Goal: Task Accomplishment & Management: Manage account settings

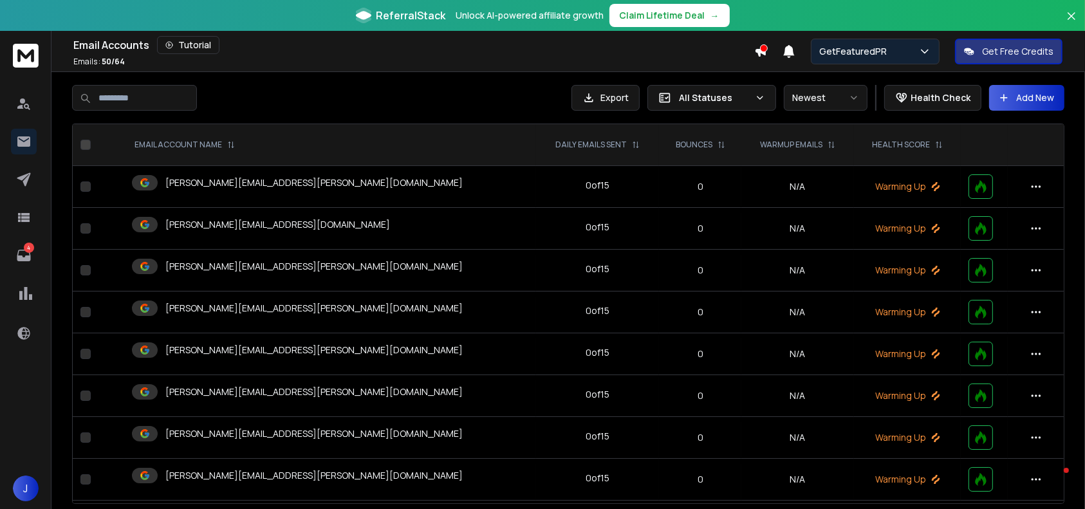
click at [899, 50] on div "GetFeaturedPR" at bounding box center [875, 51] width 112 height 13
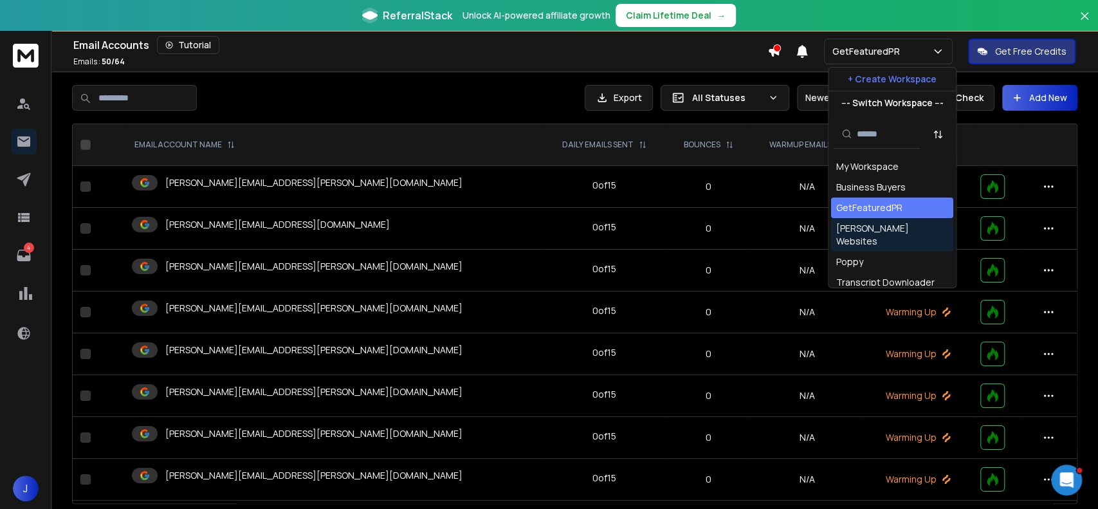
click at [903, 234] on div "[PERSON_NAME] Websites" at bounding box center [892, 235] width 112 height 26
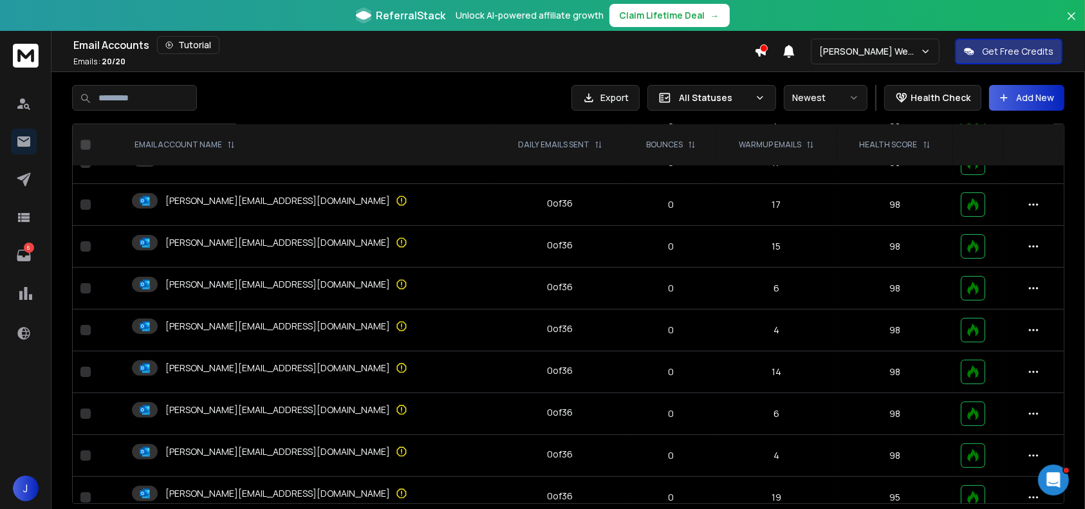
scroll to position [507, 0]
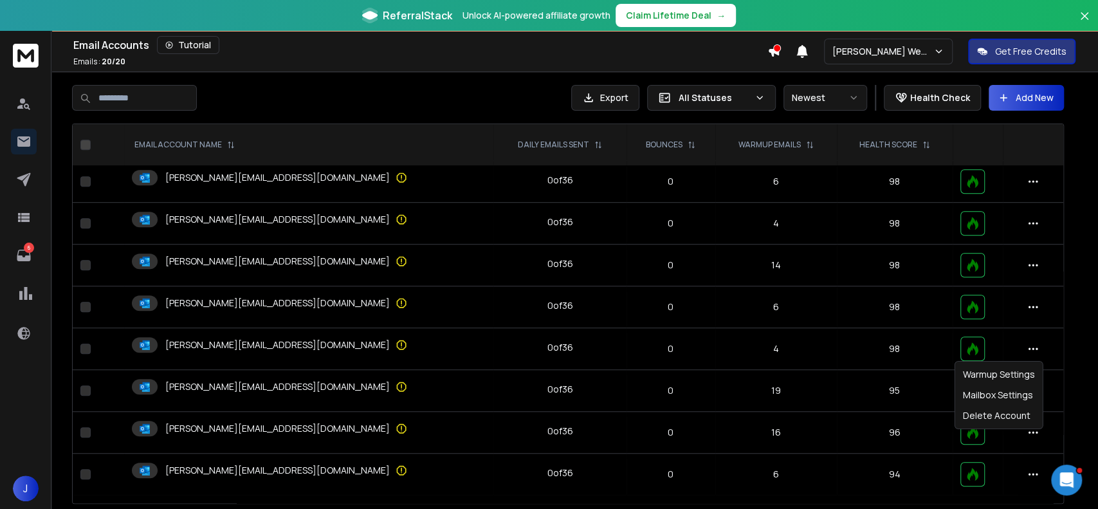
click at [1027, 349] on icon at bounding box center [1033, 349] width 12 height 12
click at [1009, 415] on div "Delete Account" at bounding box center [999, 415] width 82 height 21
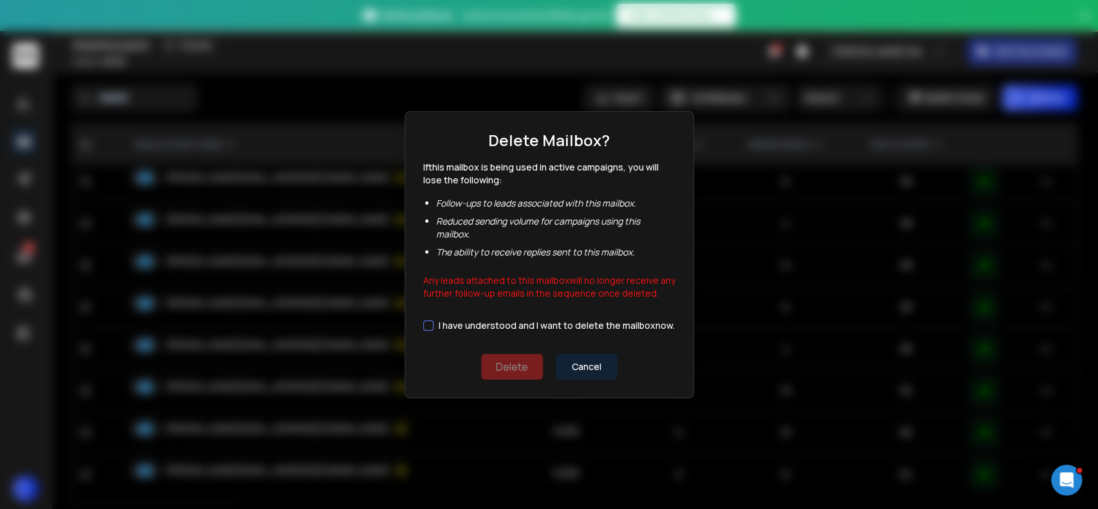
click at [519, 321] on label "I have understood and I want to delete the mailbox now." at bounding box center [557, 325] width 236 height 9
click at [434, 320] on button "I have understood and I want to delete the mailbox now." at bounding box center [428, 325] width 10 height 10
click at [505, 365] on button "Delete" at bounding box center [512, 367] width 62 height 26
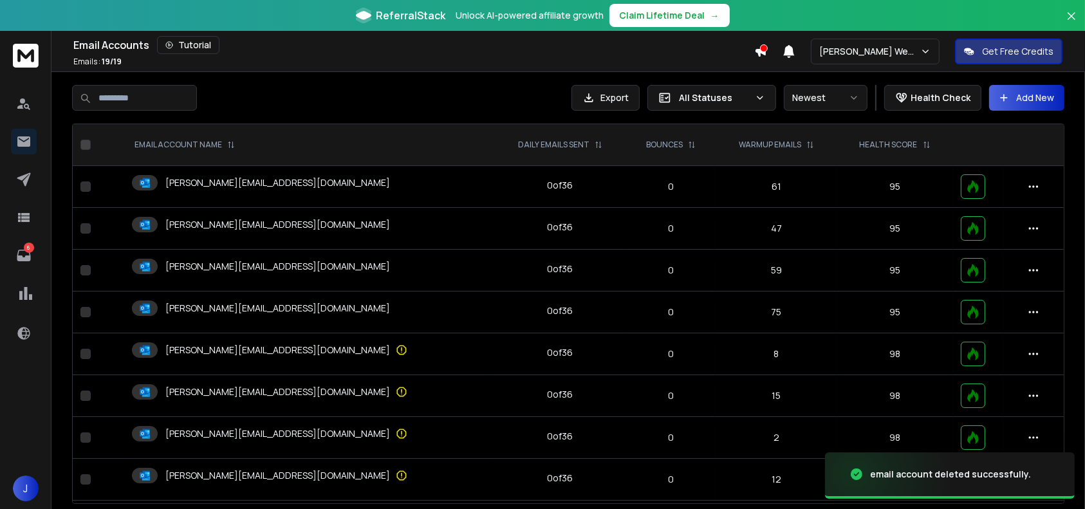
scroll to position [286, 0]
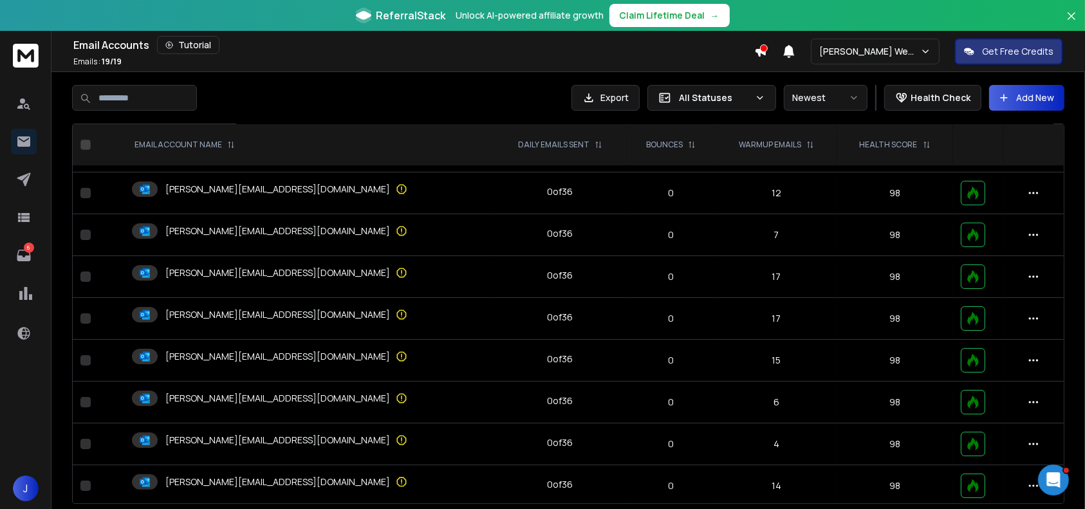
click at [1027, 481] on icon at bounding box center [1033, 486] width 12 height 12
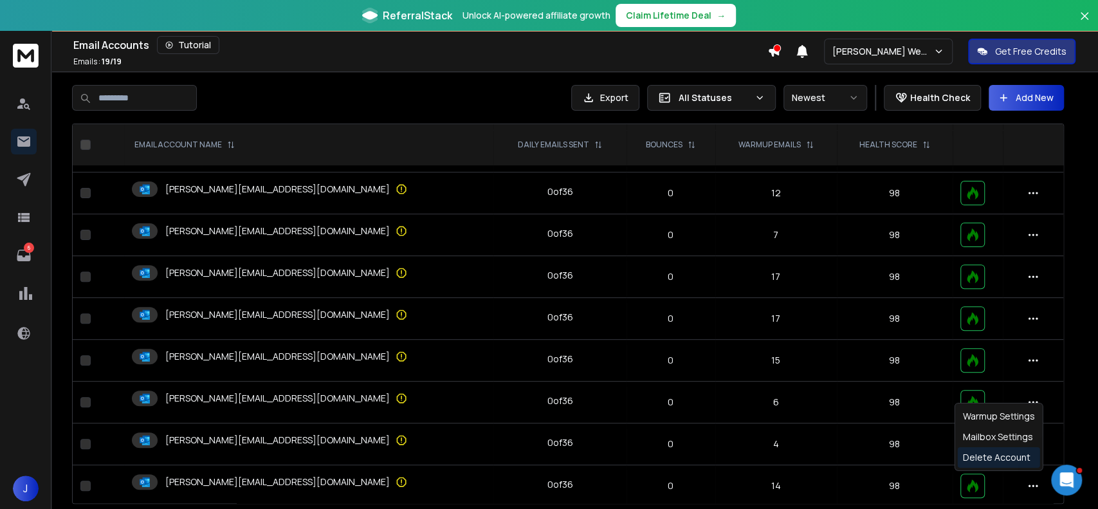
click at [1003, 464] on div "Delete Account" at bounding box center [999, 457] width 82 height 21
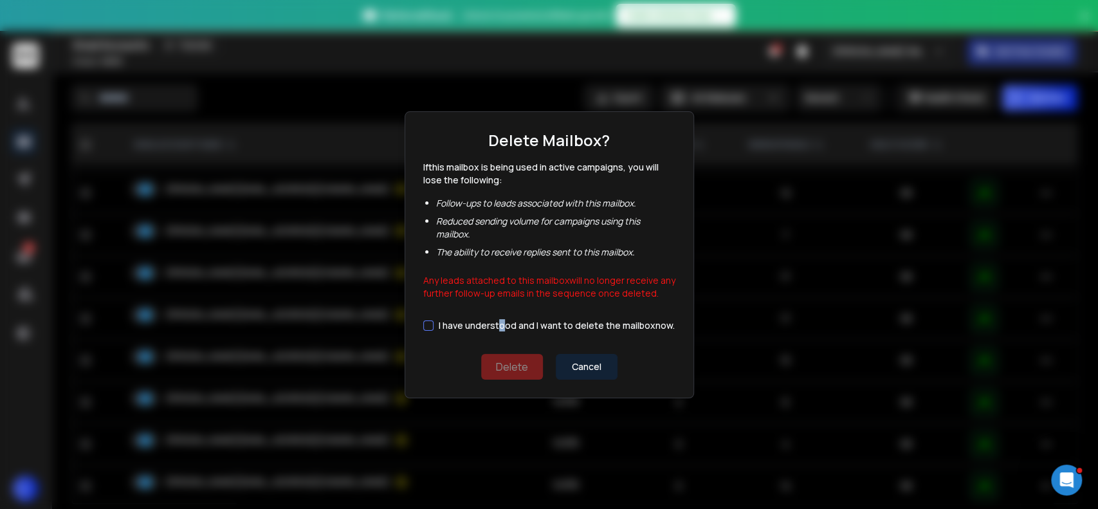
click at [499, 331] on div "Delete Mailbox? If this mailbox is being used in active campaigns, you will los…" at bounding box center [549, 255] width 252 height 250
click at [423, 327] on button "I have understood and I want to delete the mailbox now." at bounding box center [428, 325] width 10 height 10
click at [492, 357] on button "Delete" at bounding box center [512, 367] width 62 height 26
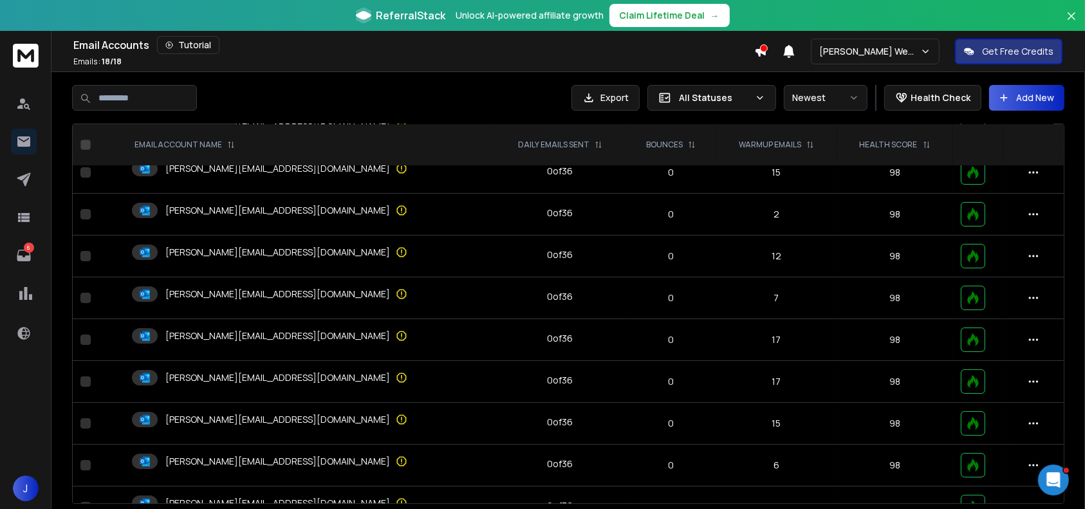
scroll to position [0, 0]
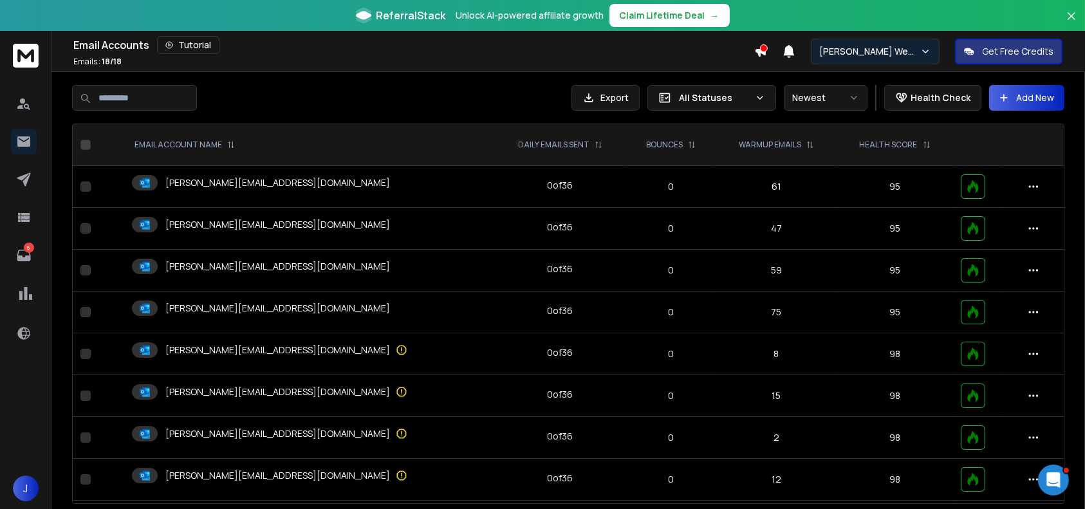
click at [871, 55] on p "Jeremy Websites" at bounding box center [869, 51] width 101 height 13
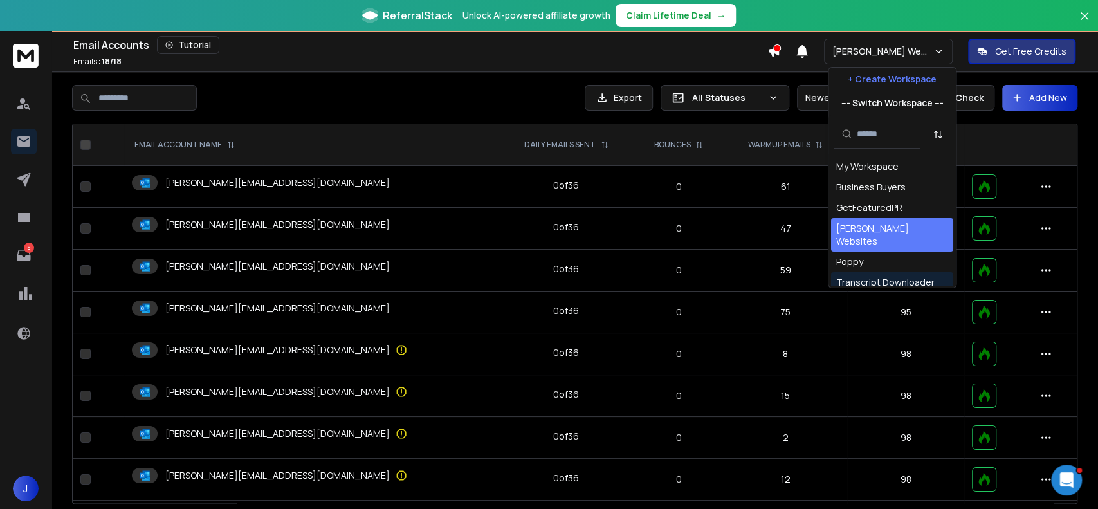
click at [904, 276] on div "Transcript Downloader" at bounding box center [885, 282] width 98 height 13
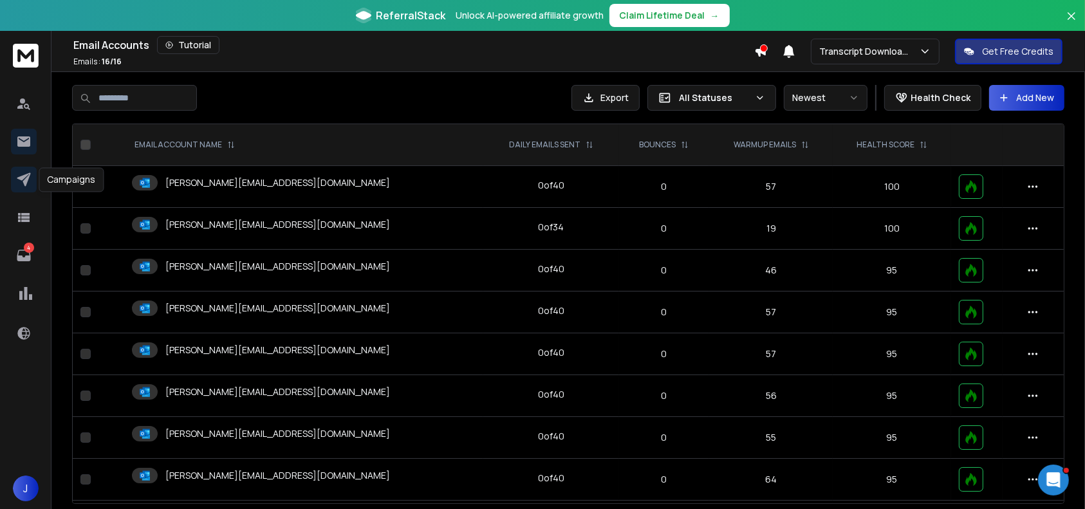
click at [28, 181] on icon at bounding box center [23, 179] width 15 height 15
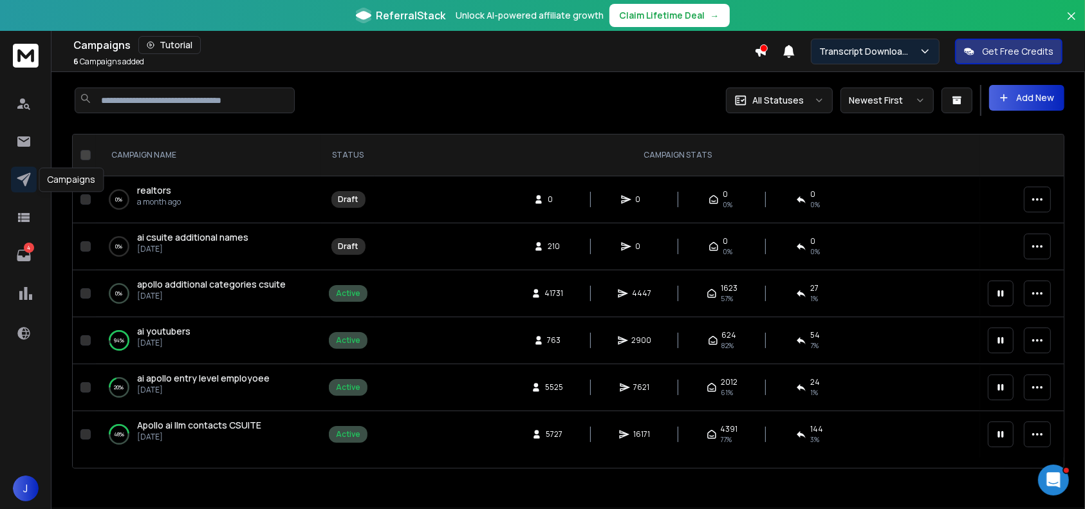
click at [860, 53] on p "Transcript Downloader" at bounding box center [869, 51] width 100 height 13
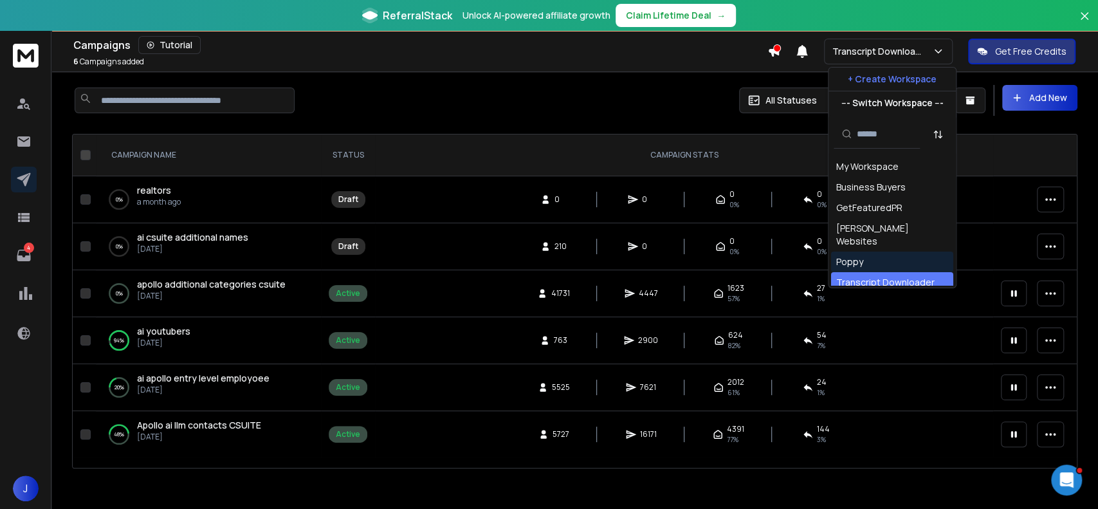
click at [887, 252] on div "Poppy" at bounding box center [892, 262] width 122 height 21
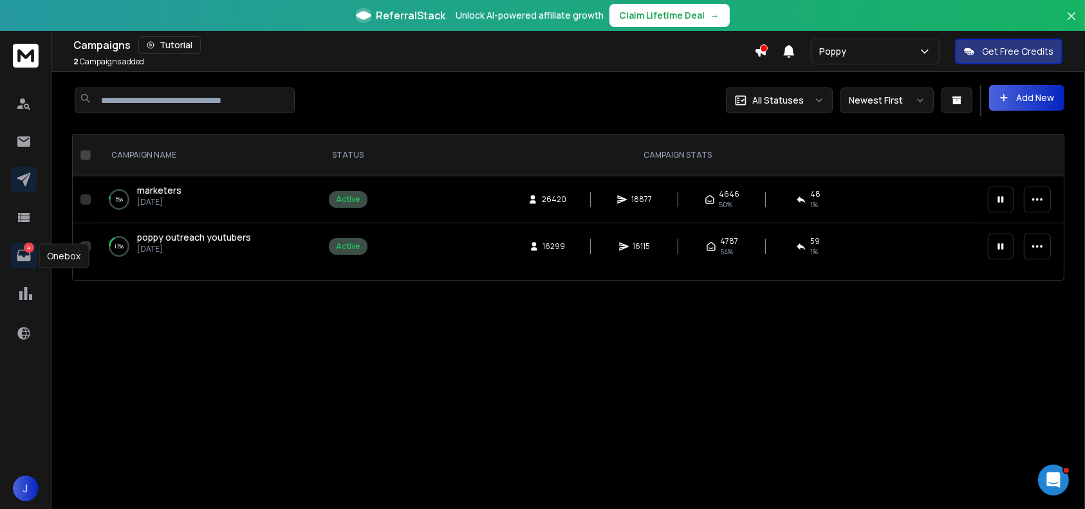
click at [30, 248] on p "4" at bounding box center [29, 248] width 10 height 10
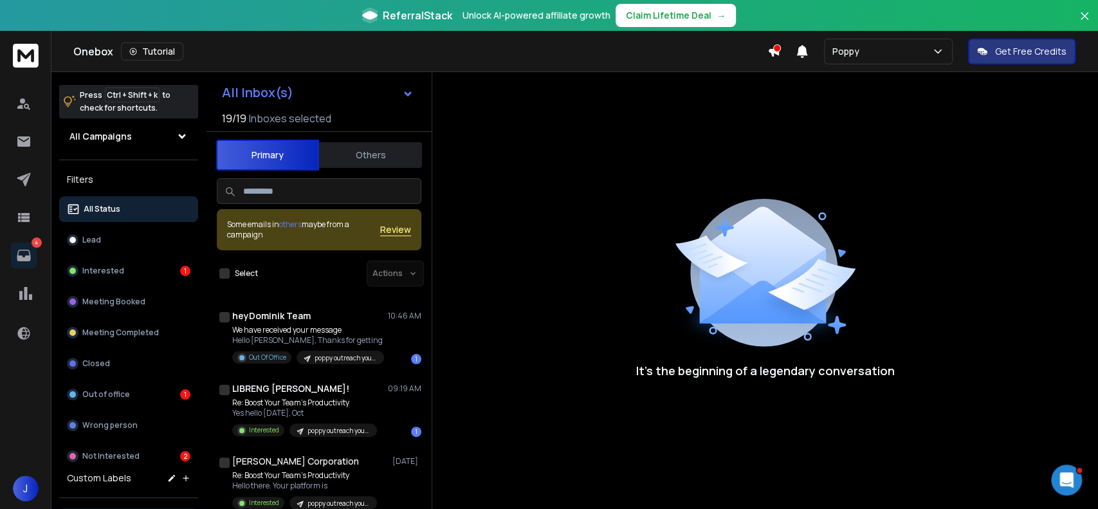
click at [269, 284] on div "Select Actions" at bounding box center [319, 270] width 225 height 31
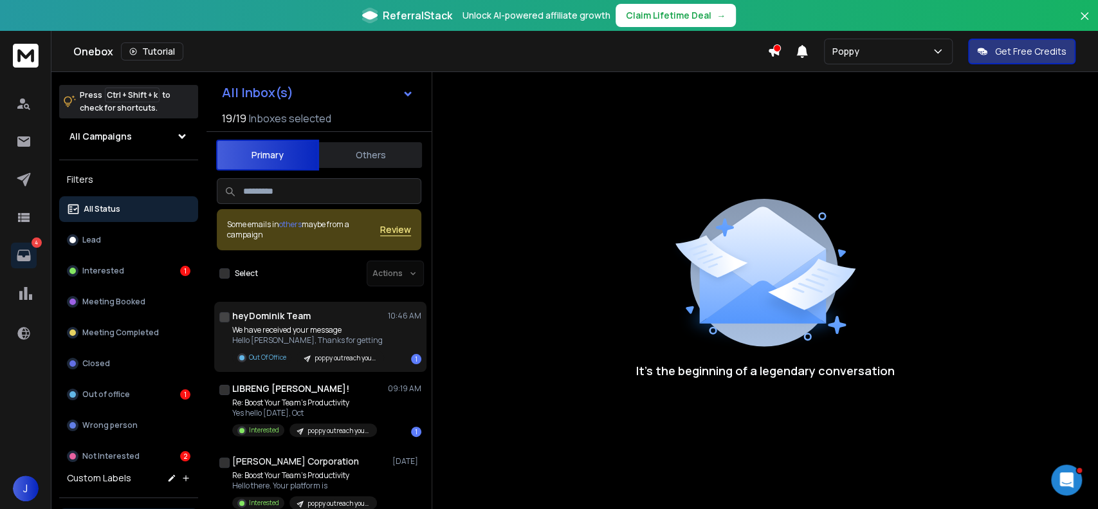
click at [275, 323] on div "heyDominik Team 10:46 AM We have received your message Hello Jeremy, Thanks for…" at bounding box center [326, 336] width 189 height 55
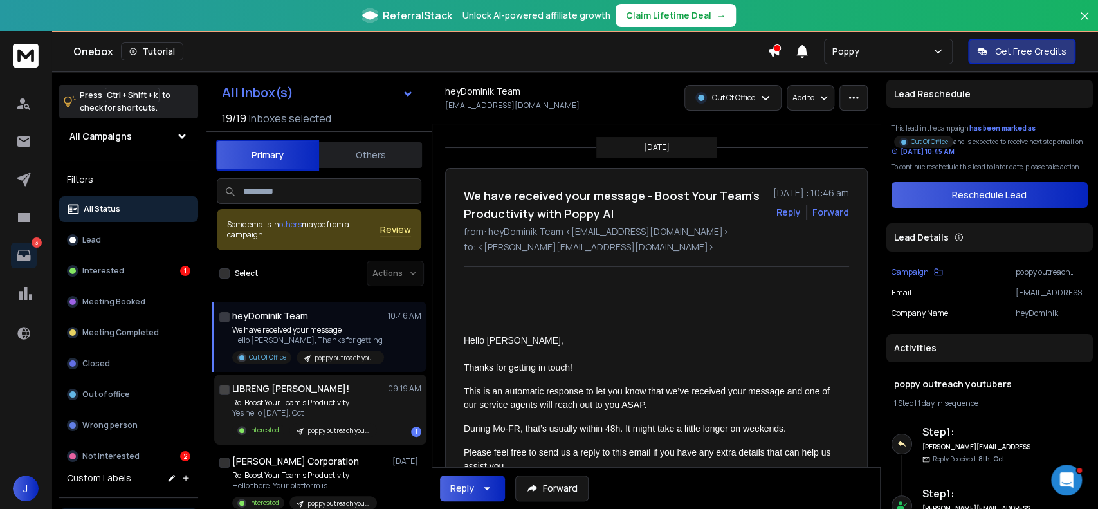
click at [326, 395] on div "LIBRENG PERA! 09:19 AM Re: Boost Your Team's Productivity Yes hello On Sat, Oct…" at bounding box center [326, 409] width 189 height 55
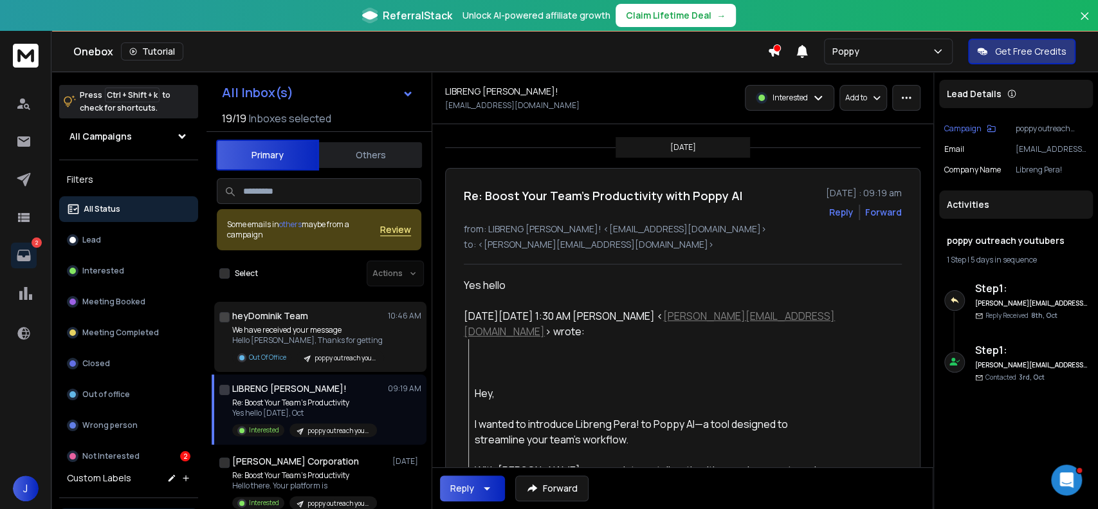
click at [299, 321] on h1 "heyDominik Team" at bounding box center [270, 315] width 76 height 13
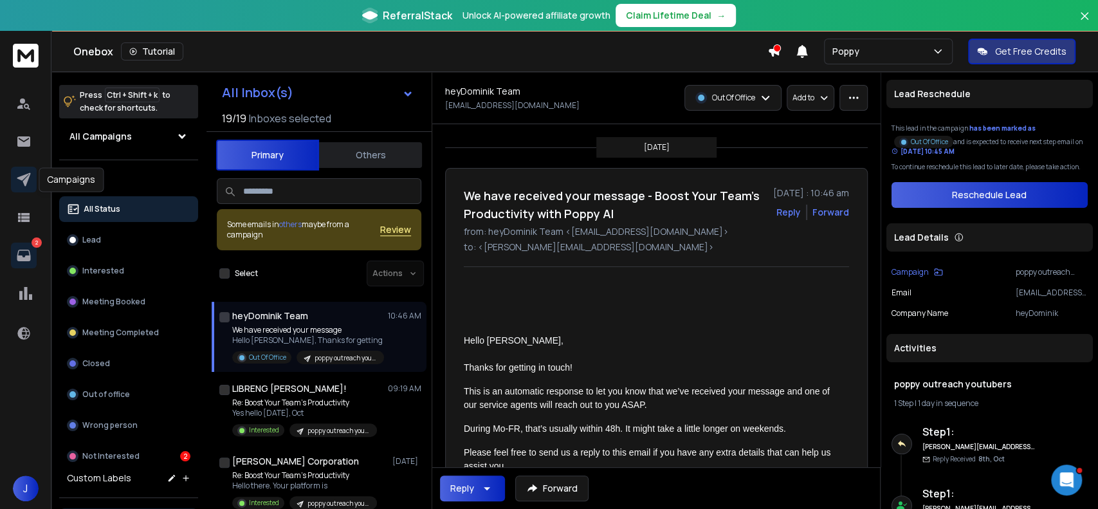
click at [24, 169] on link at bounding box center [24, 180] width 26 height 26
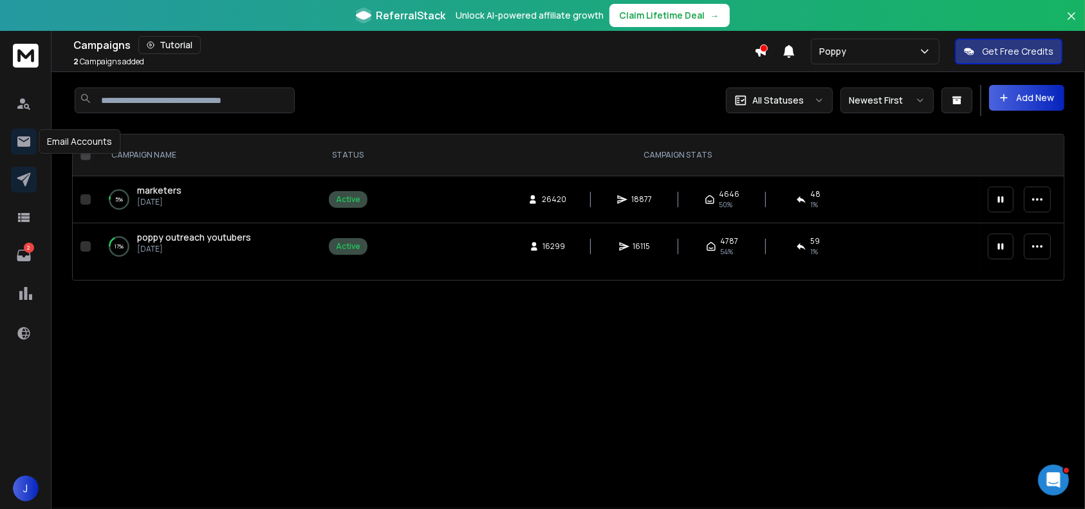
click at [19, 134] on icon at bounding box center [23, 141] width 15 height 15
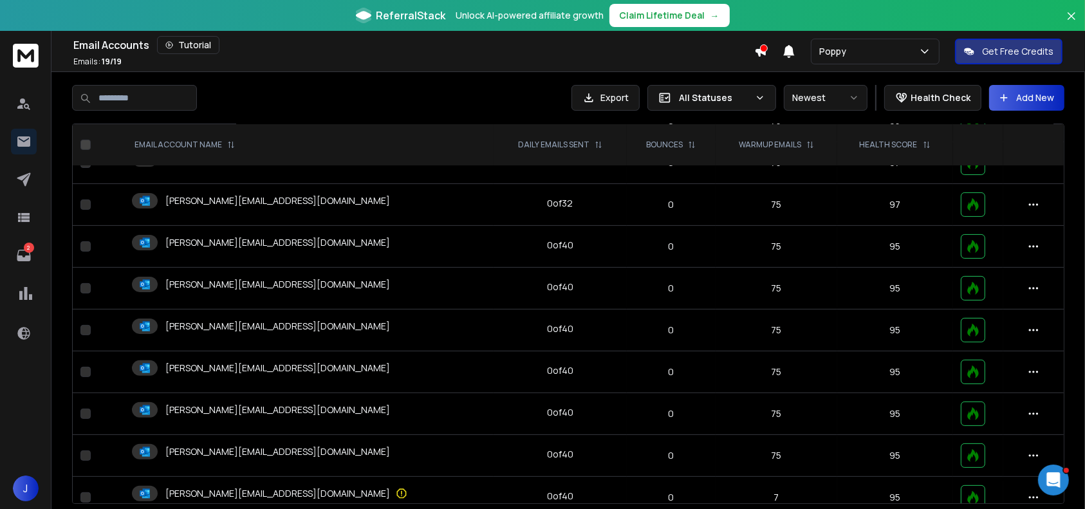
scroll to position [465, 0]
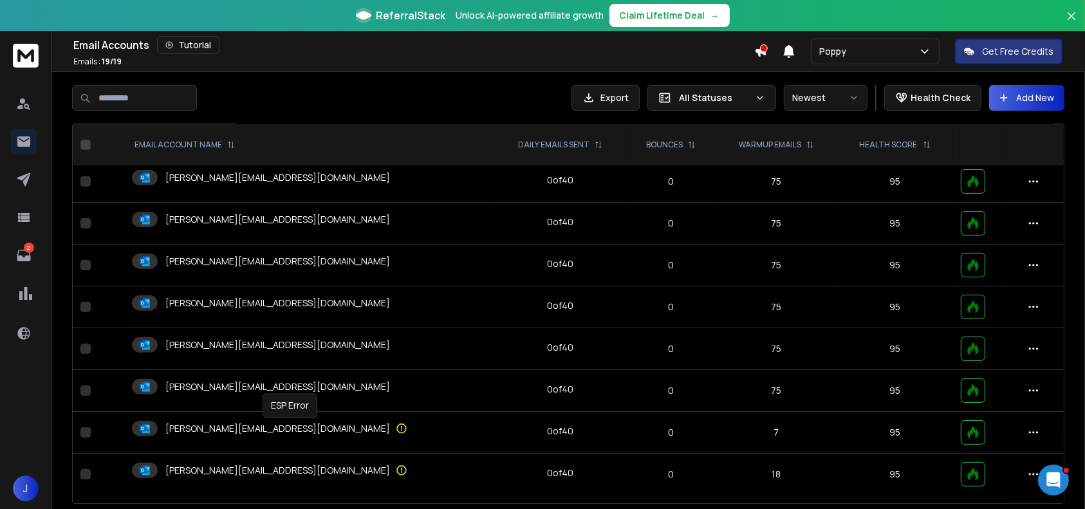
click at [245, 425] on p "jeremyv@gopoppyapp.com" at bounding box center [277, 428] width 225 height 13
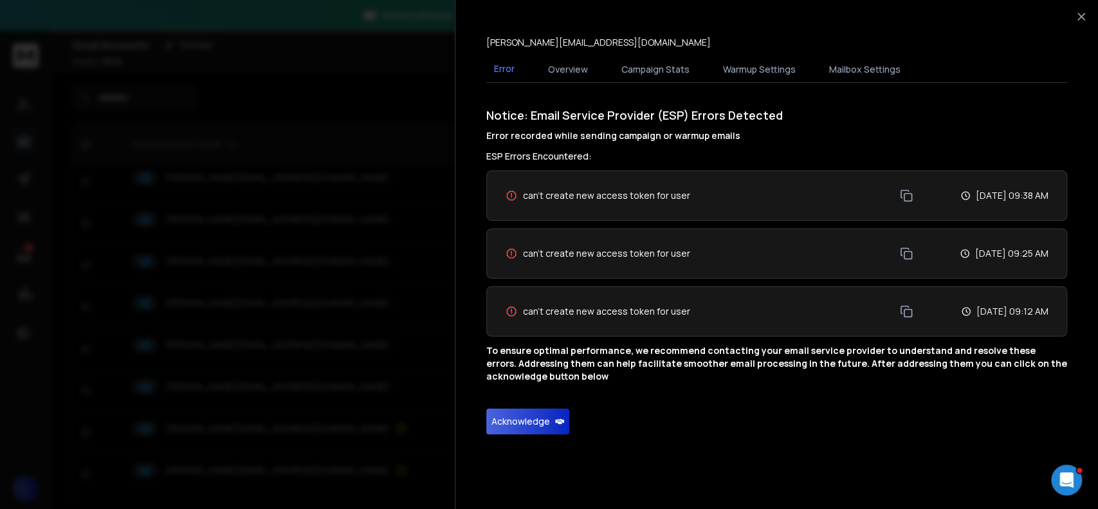
click at [540, 409] on button "Acknowledge" at bounding box center [527, 422] width 83 height 26
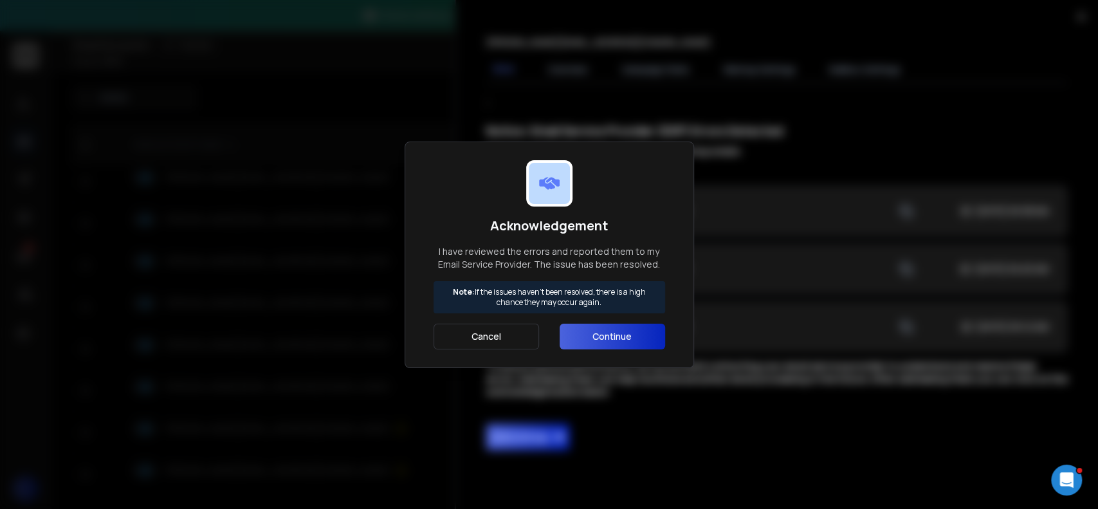
click at [602, 347] on button "Continue" at bounding box center [612, 337] width 105 height 26
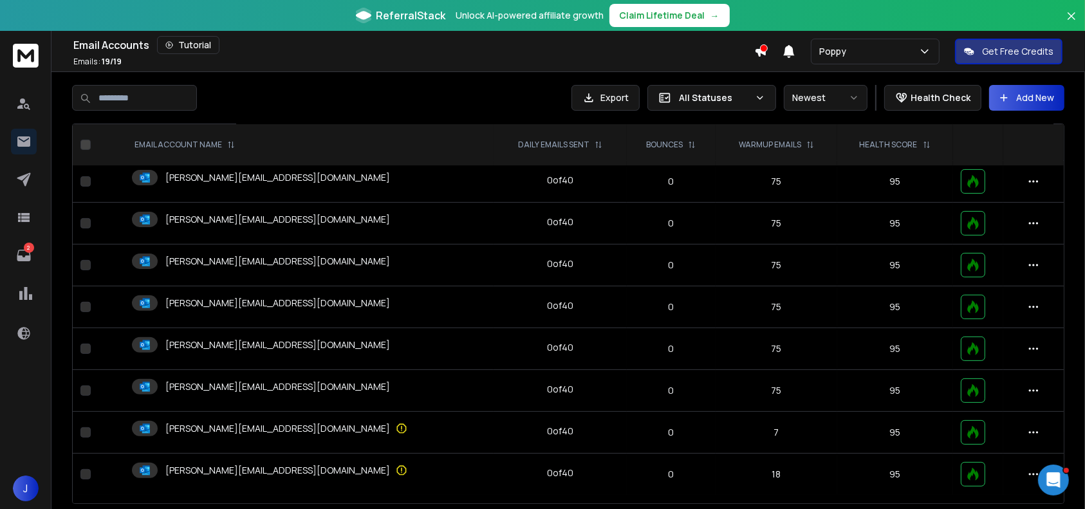
click at [252, 465] on p "jeremy@gopoppyapp.com" at bounding box center [277, 470] width 225 height 13
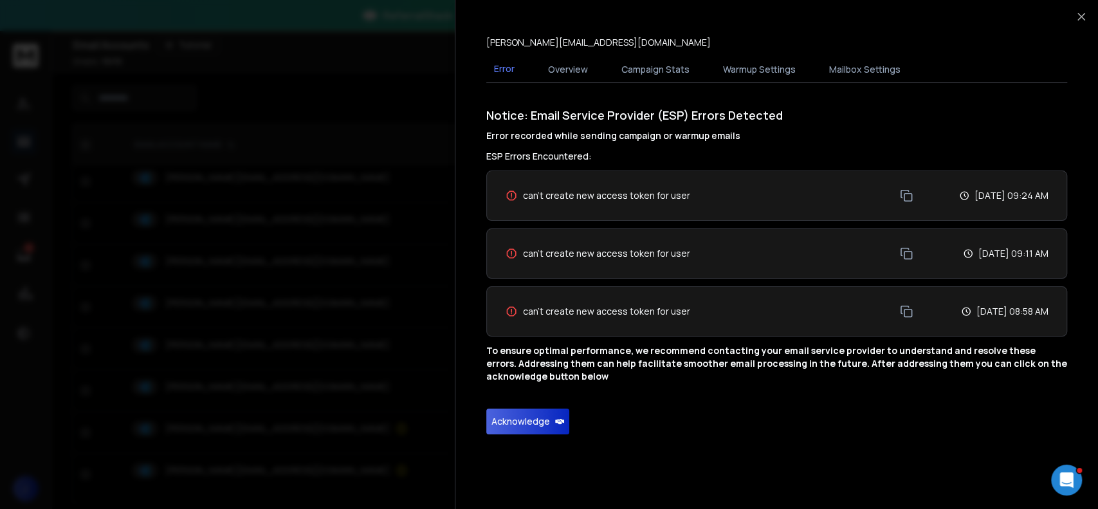
click at [529, 418] on button "Acknowledge" at bounding box center [527, 422] width 83 height 26
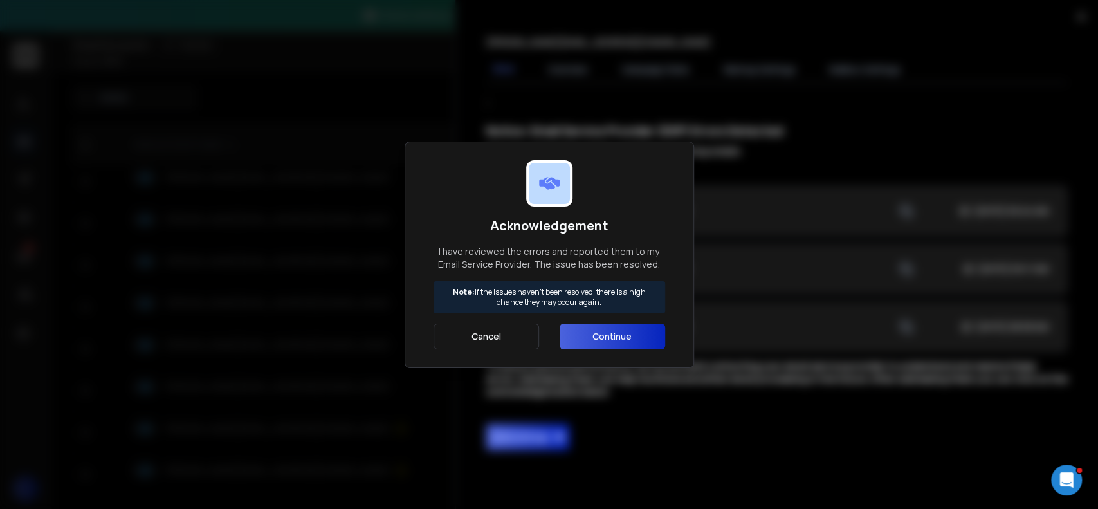
click at [608, 335] on button "Continue" at bounding box center [612, 337] width 105 height 26
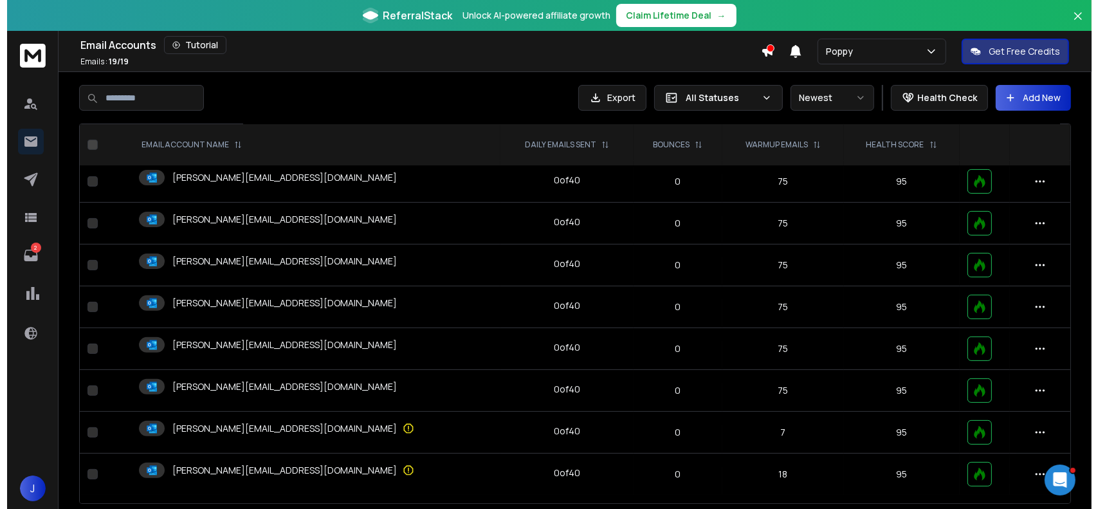
scroll to position [0, 0]
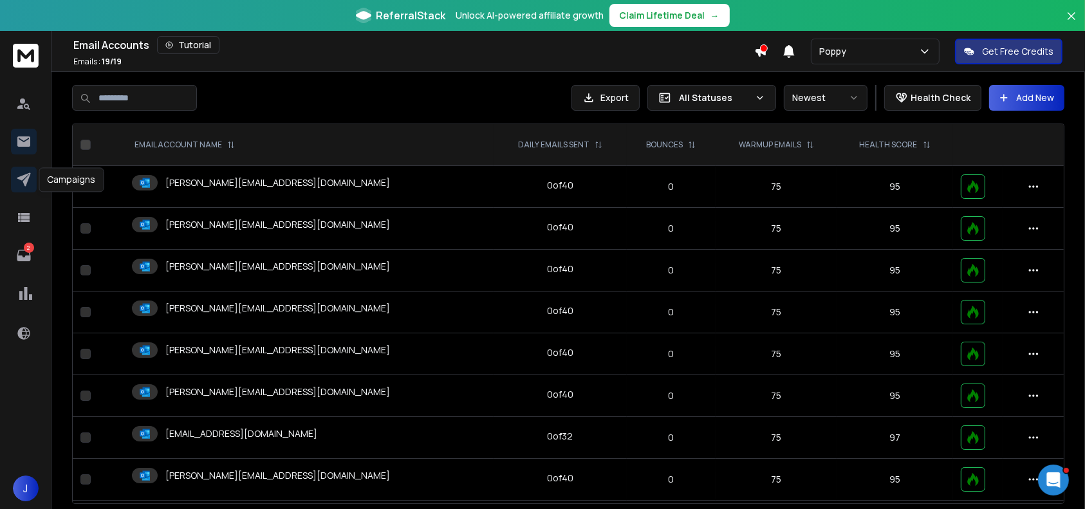
click at [20, 178] on icon at bounding box center [24, 180] width 14 height 14
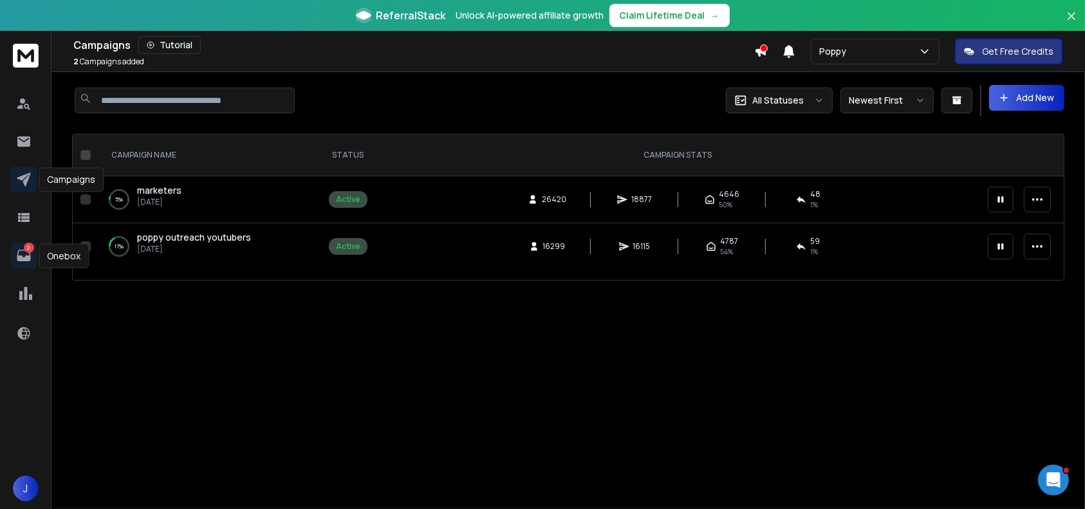
click at [30, 250] on p "2" at bounding box center [29, 248] width 10 height 10
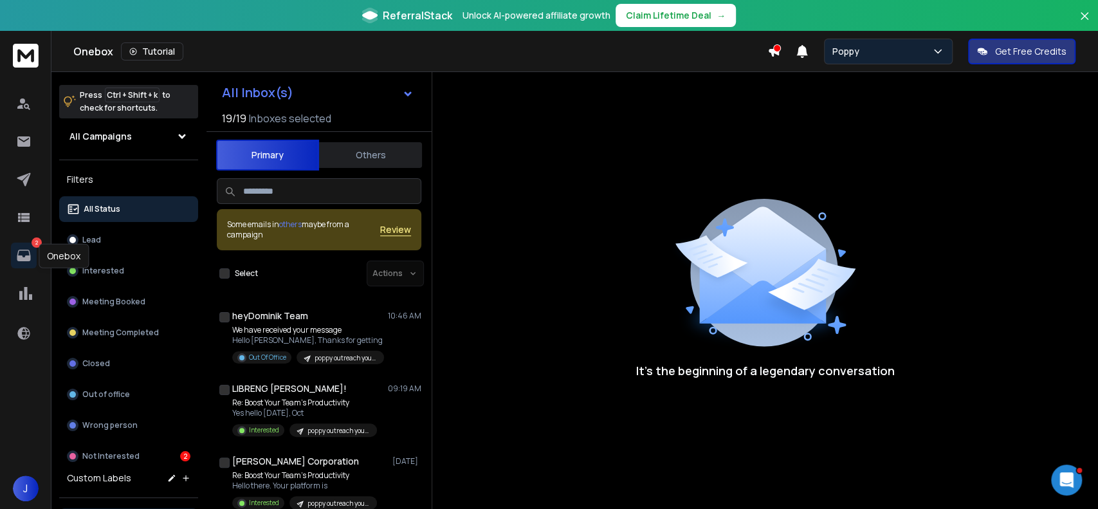
click at [865, 45] on p "Poppy" at bounding box center [849, 51] width 32 height 13
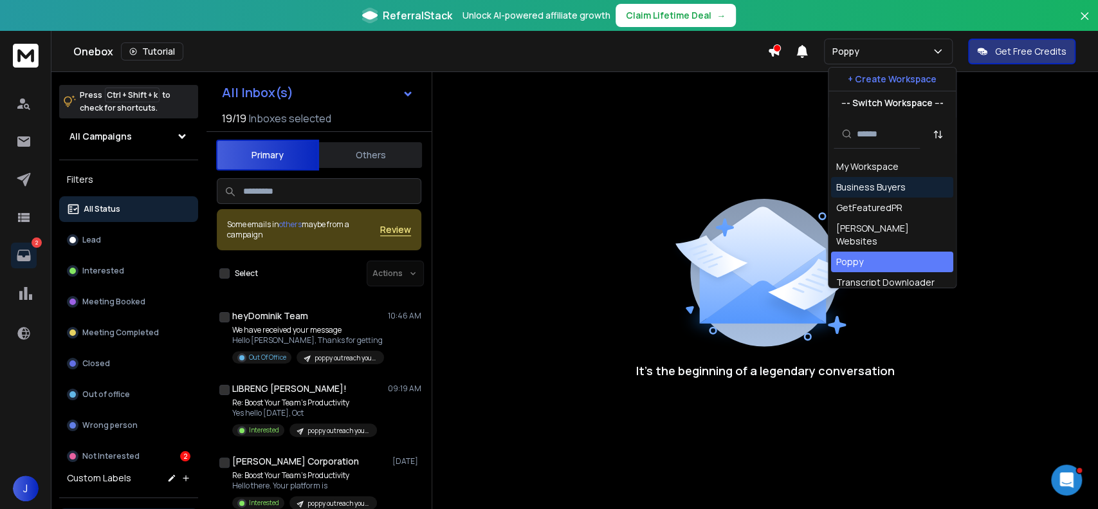
click at [895, 187] on div "Business Buyers" at bounding box center [870, 187] width 69 height 13
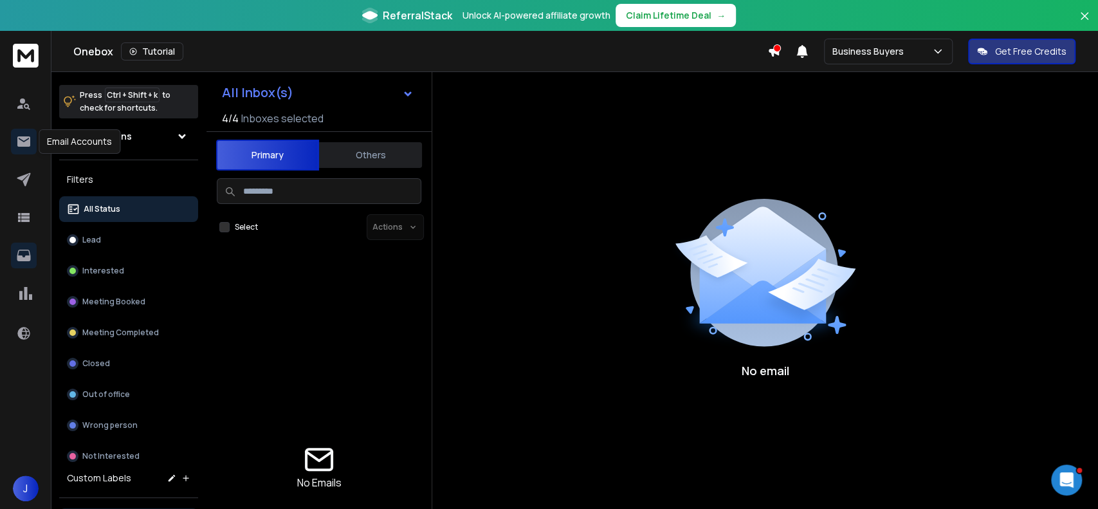
click at [17, 142] on icon at bounding box center [23, 141] width 13 height 10
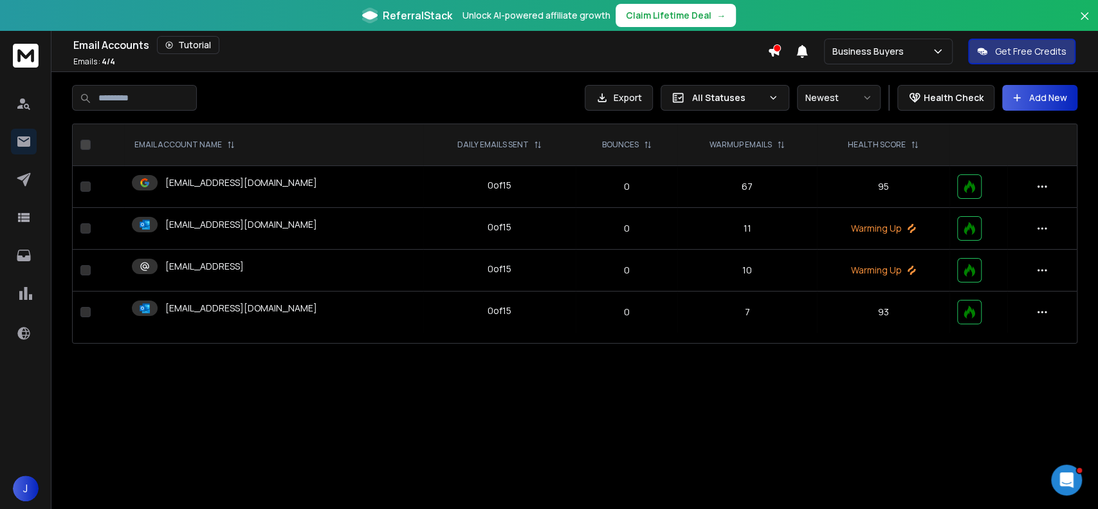
click at [1045, 306] on icon at bounding box center [1042, 312] width 12 height 12
click at [1024, 380] on div "Delete Account" at bounding box center [1025, 380] width 82 height 21
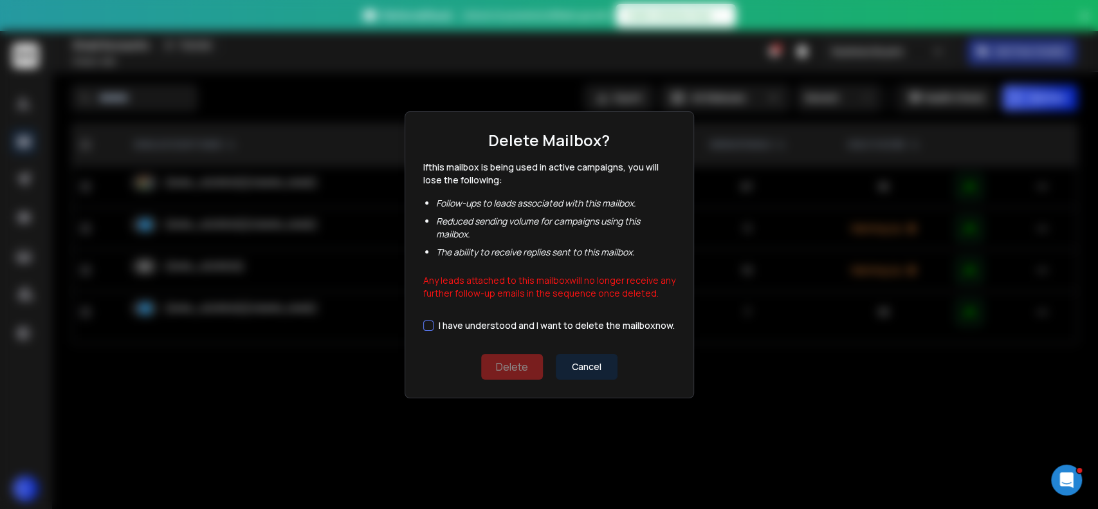
click at [457, 330] on label "I have understood and I want to delete the mailbox now." at bounding box center [557, 325] width 236 height 9
click at [434, 330] on button "I have understood and I want to delete the mailbox now." at bounding box center [428, 325] width 10 height 10
click at [518, 372] on button "Delete" at bounding box center [512, 367] width 62 height 26
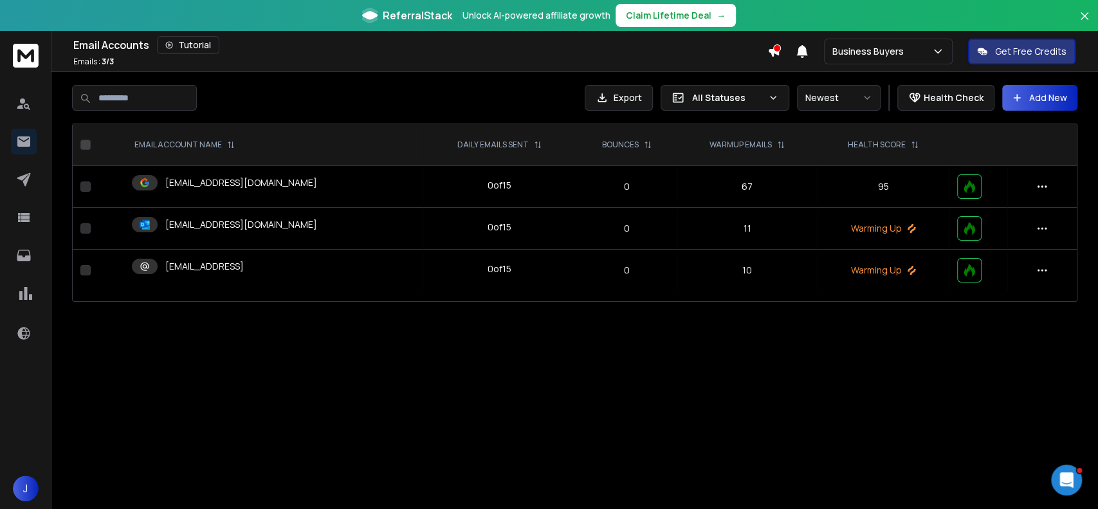
click at [1024, 92] on button "Add New" at bounding box center [1039, 98] width 75 height 26
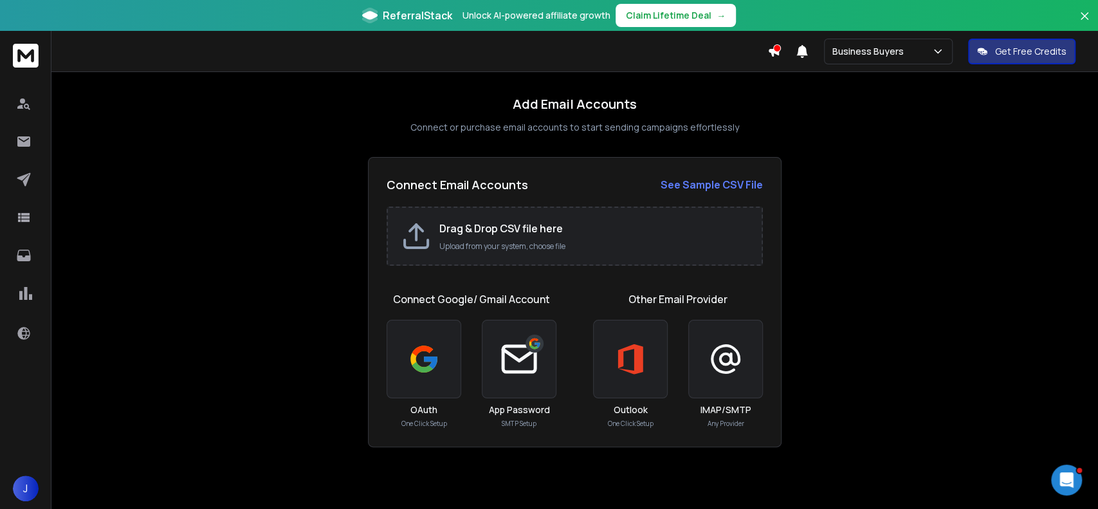
click at [623, 350] on icon at bounding box center [630, 359] width 25 height 30
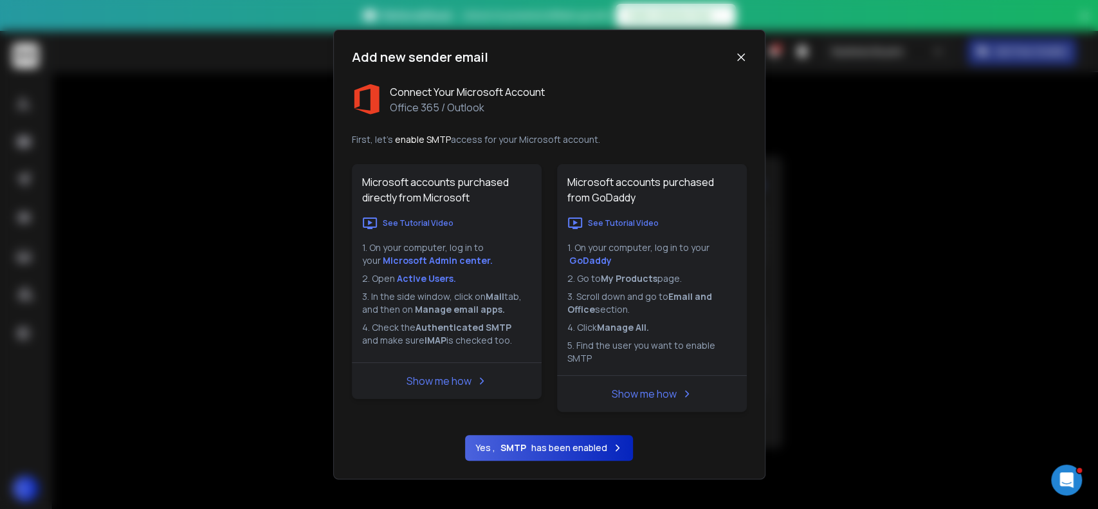
click at [548, 435] on button "Yes , SMTP has been enabled" at bounding box center [549, 448] width 168 height 26
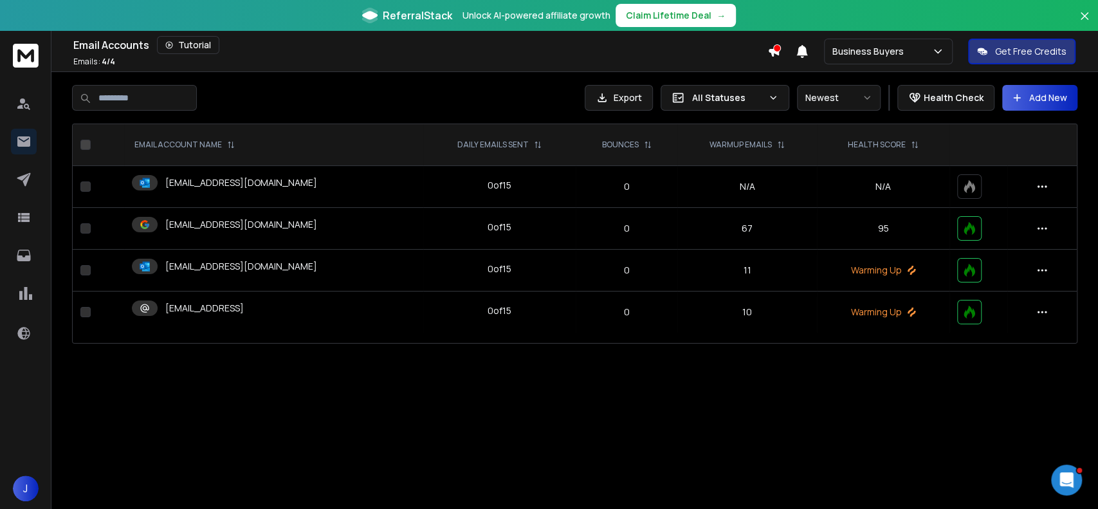
click at [1038, 184] on icon at bounding box center [1042, 187] width 12 height 12
click at [1038, 215] on div "Warmup Settings" at bounding box center [1025, 213] width 82 height 21
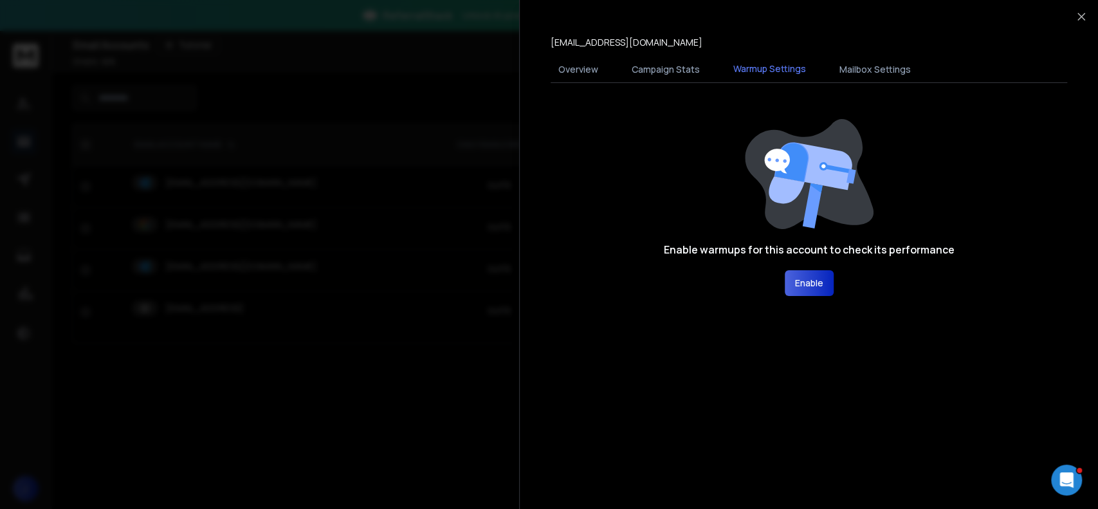
click at [796, 286] on button "Enable" at bounding box center [809, 283] width 49 height 26
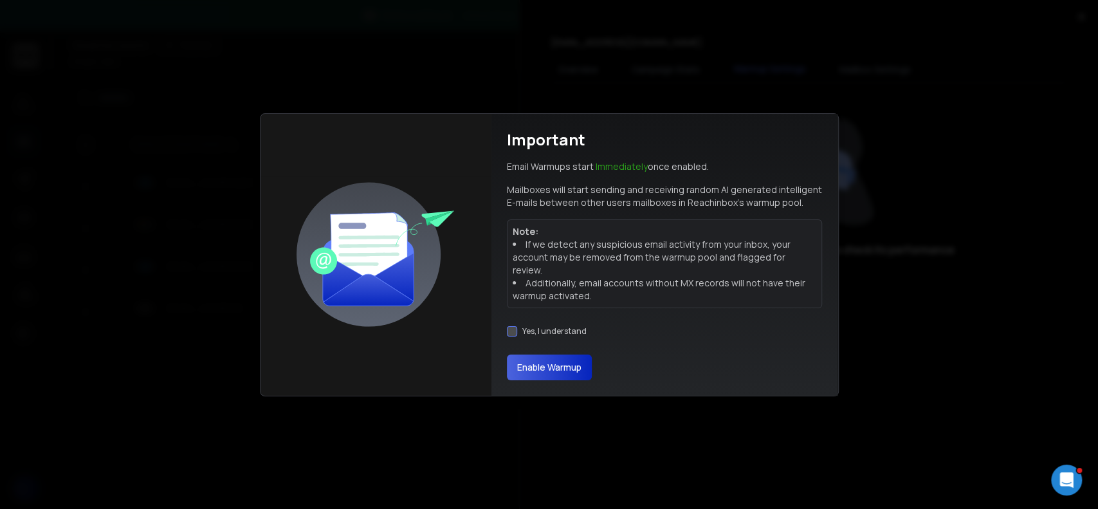
click at [546, 326] on label "Yes, I understand" at bounding box center [554, 331] width 64 height 10
click at [513, 327] on button "Yes, I understand" at bounding box center [512, 331] width 10 height 10
click at [530, 361] on button "Enable Warmup" at bounding box center [549, 367] width 85 height 26
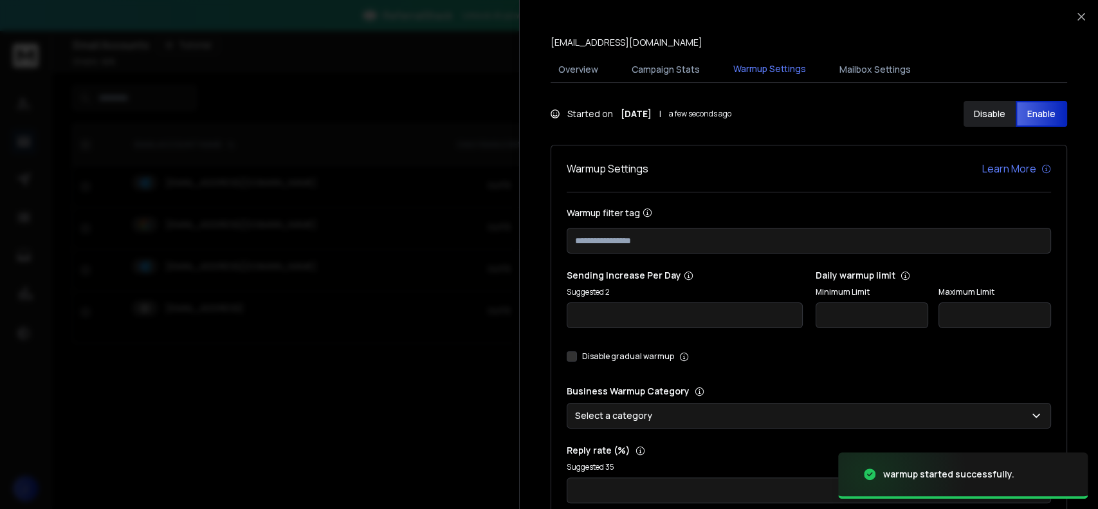
type input "**********"
type input "*"
type input "**"
click at [600, 62] on button "Overview" at bounding box center [578, 69] width 55 height 28
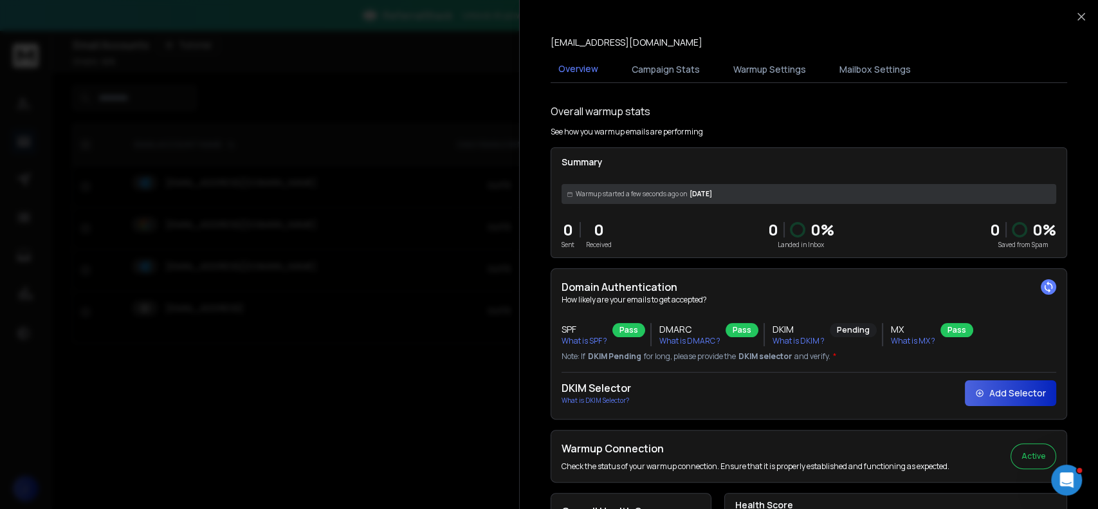
click at [397, 403] on div at bounding box center [549, 254] width 1098 height 509
